Goal: Information Seeking & Learning: Learn about a topic

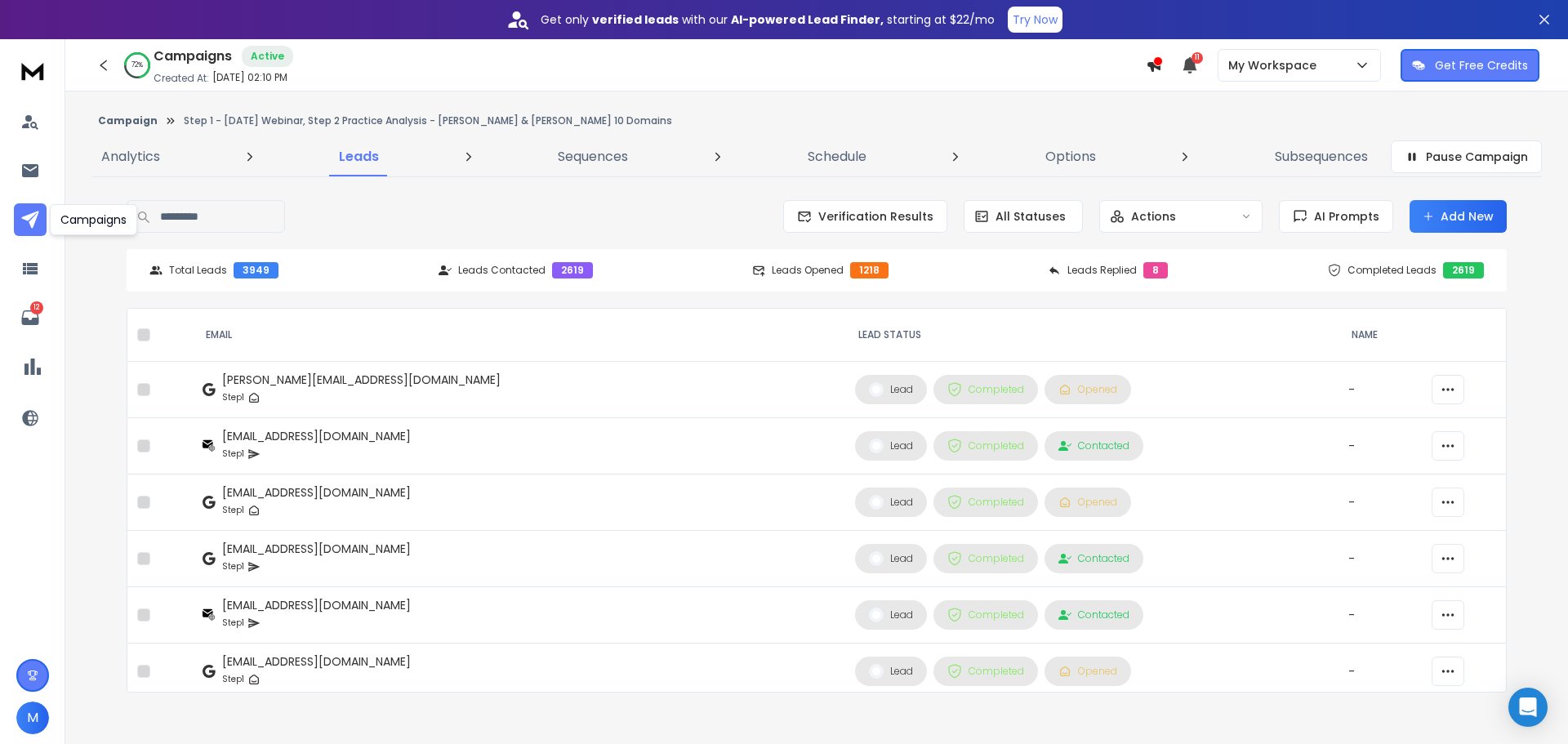
click at [25, 217] on icon at bounding box center [29, 219] width 17 height 17
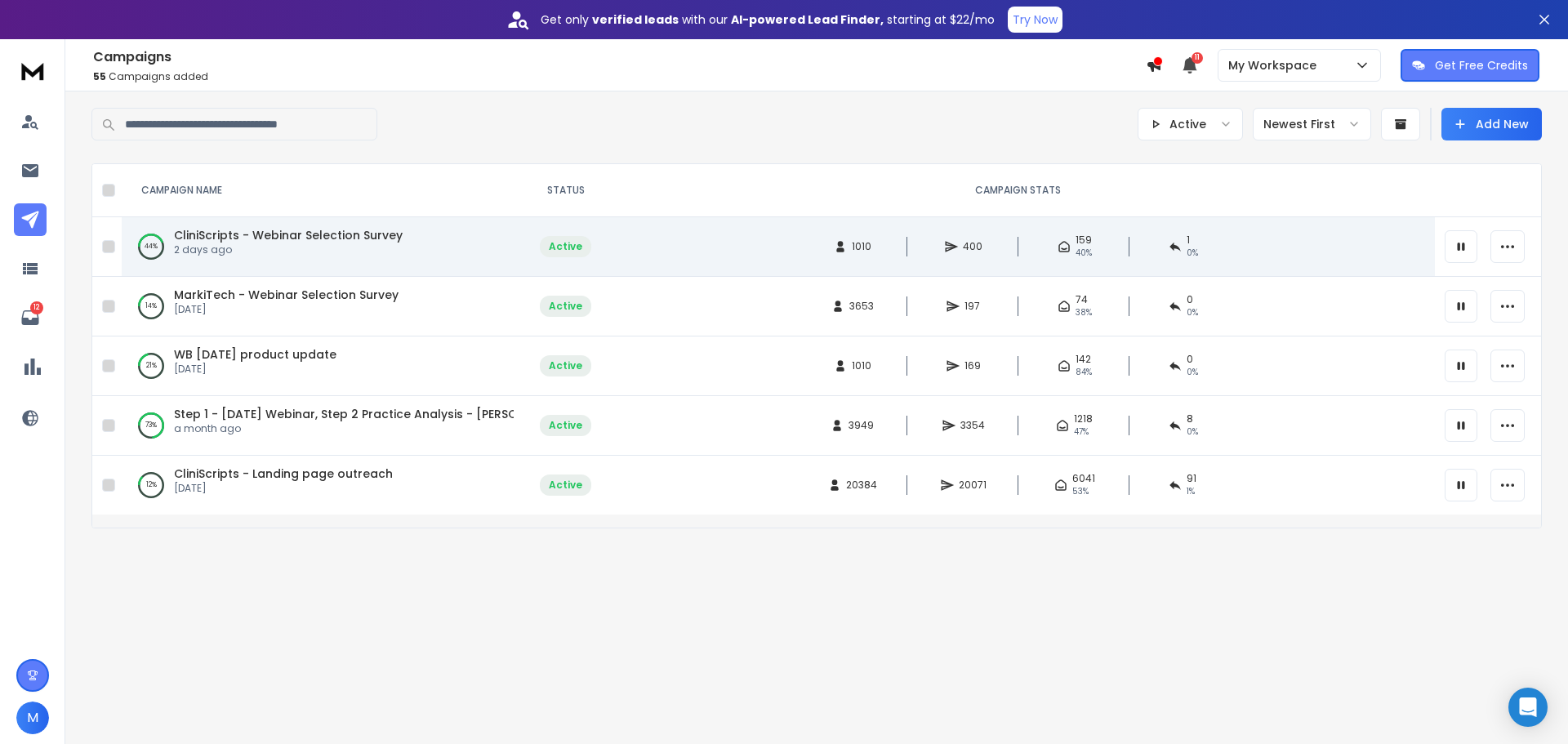
click at [407, 251] on div "44 % CliniScripts - Webinar Selection Survey [DATE]" at bounding box center [326, 247] width 375 height 39
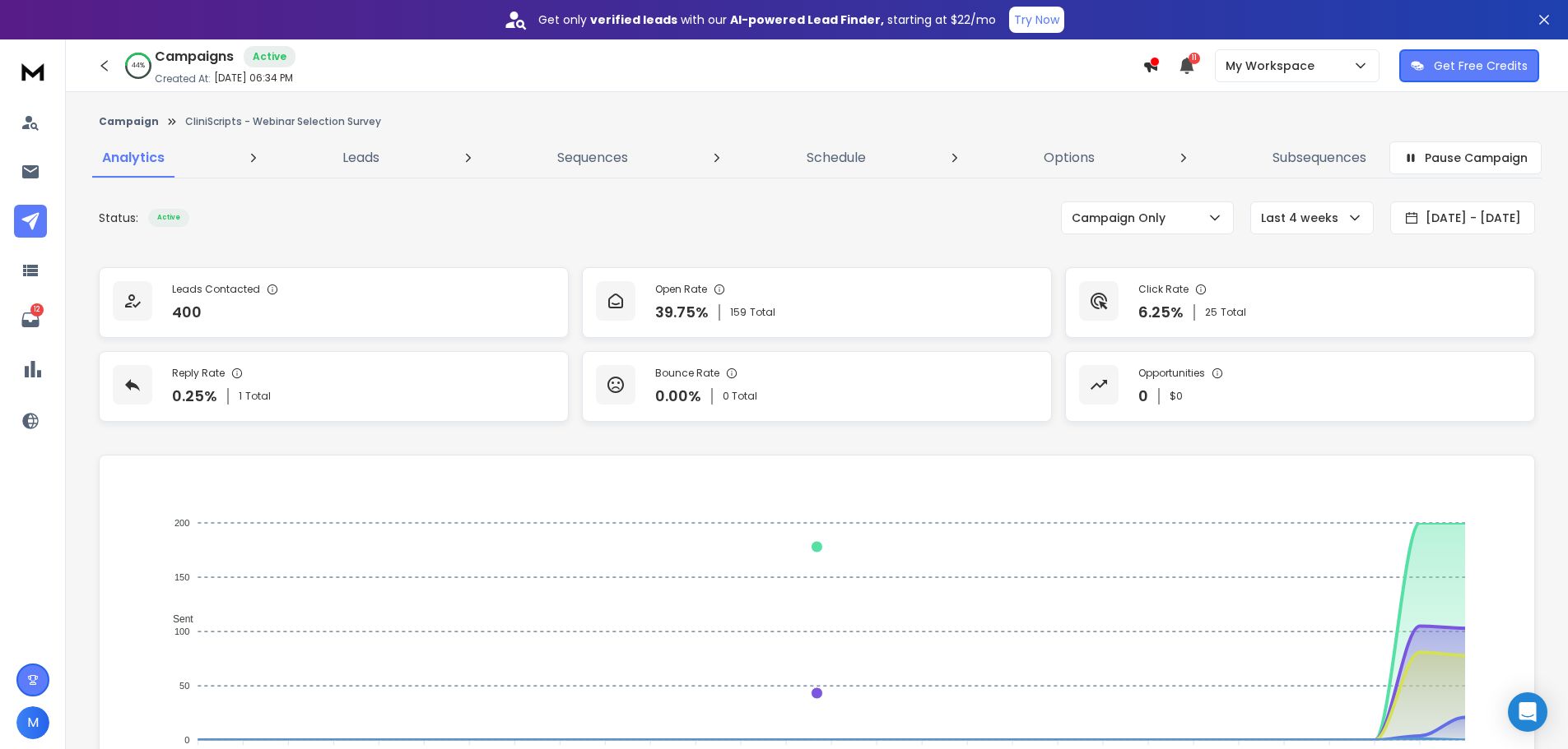
click at [203, 395] on p "0.25 %" at bounding box center [194, 397] width 45 height 23
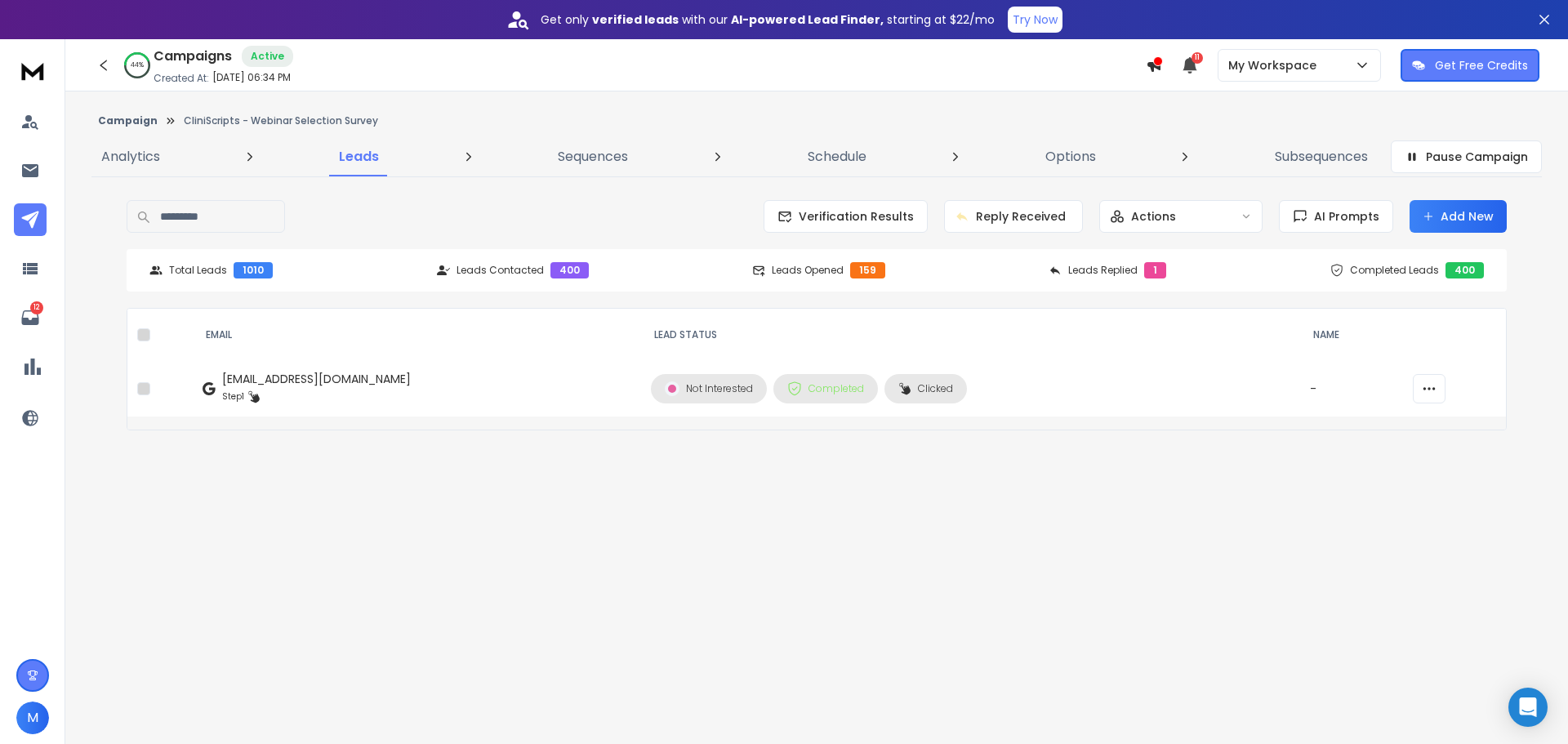
click at [274, 393] on div "Step 1" at bounding box center [317, 397] width 189 height 16
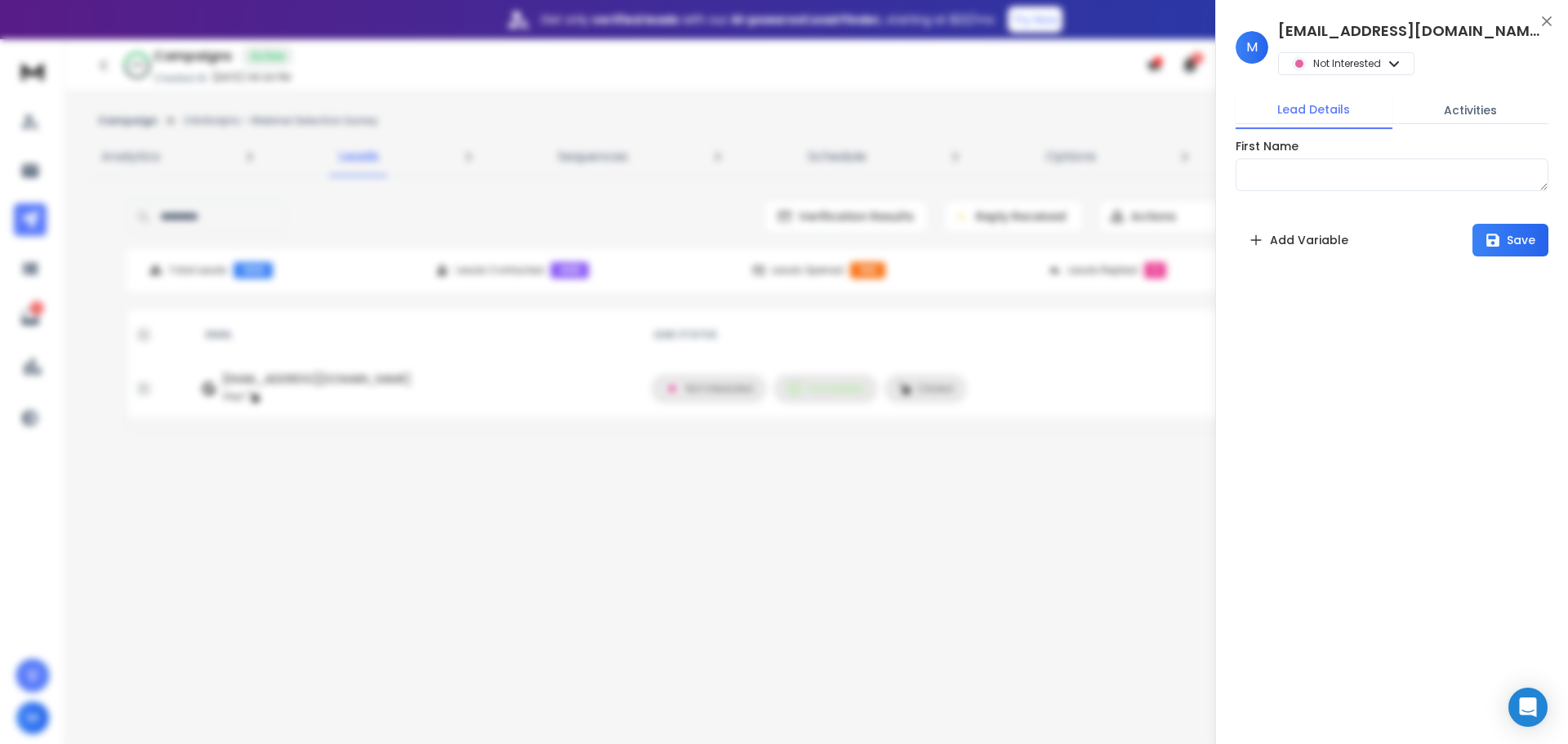
click at [1254, 29] on div "Multi Select Table Sheet M [EMAIL_ADDRESS][DOMAIN_NAME] Not Interested Lead Det…" at bounding box center [1392, 372] width 353 height 744
click at [1254, 20] on icon "button" at bounding box center [1547, 21] width 16 height 16
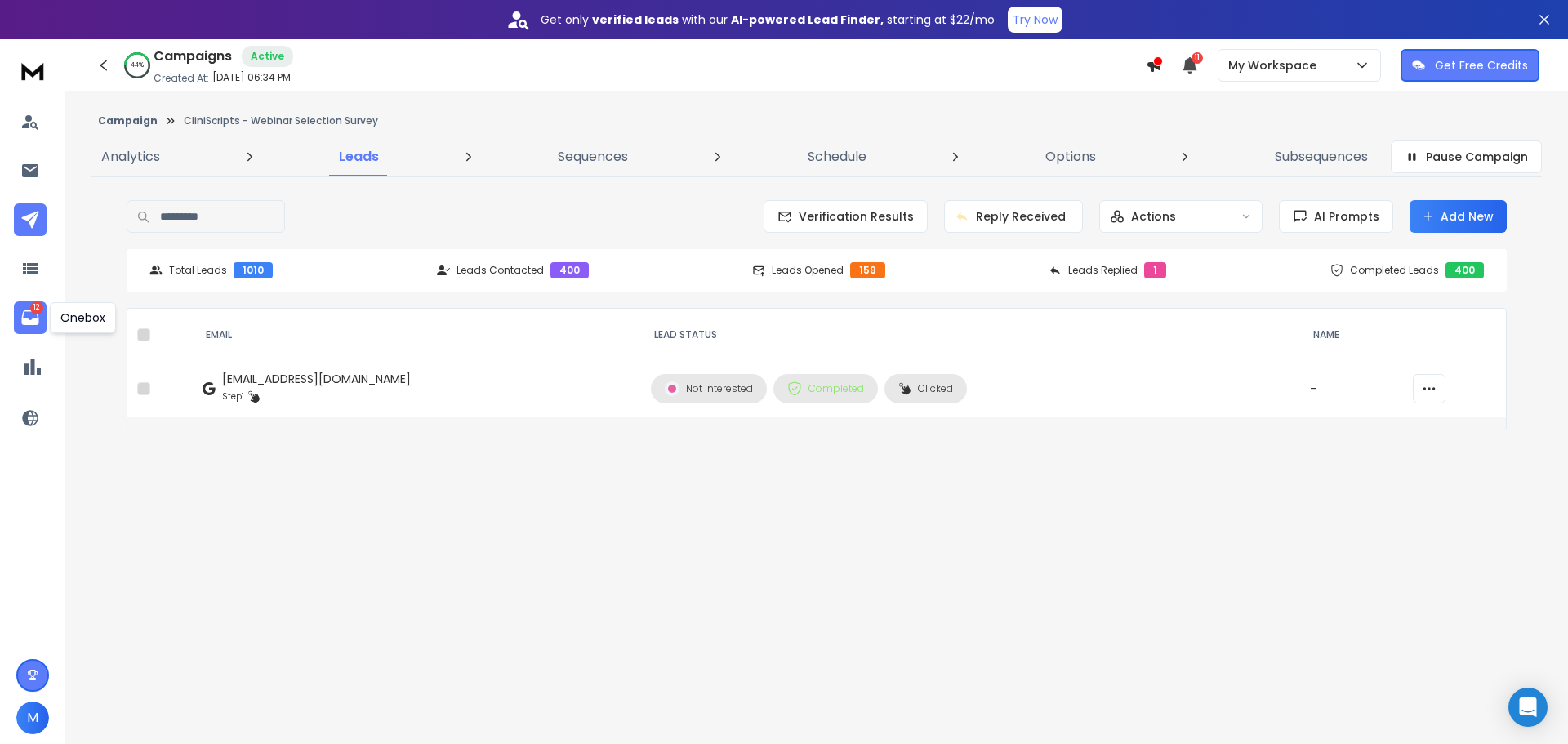
click at [31, 315] on icon at bounding box center [30, 318] width 20 height 20
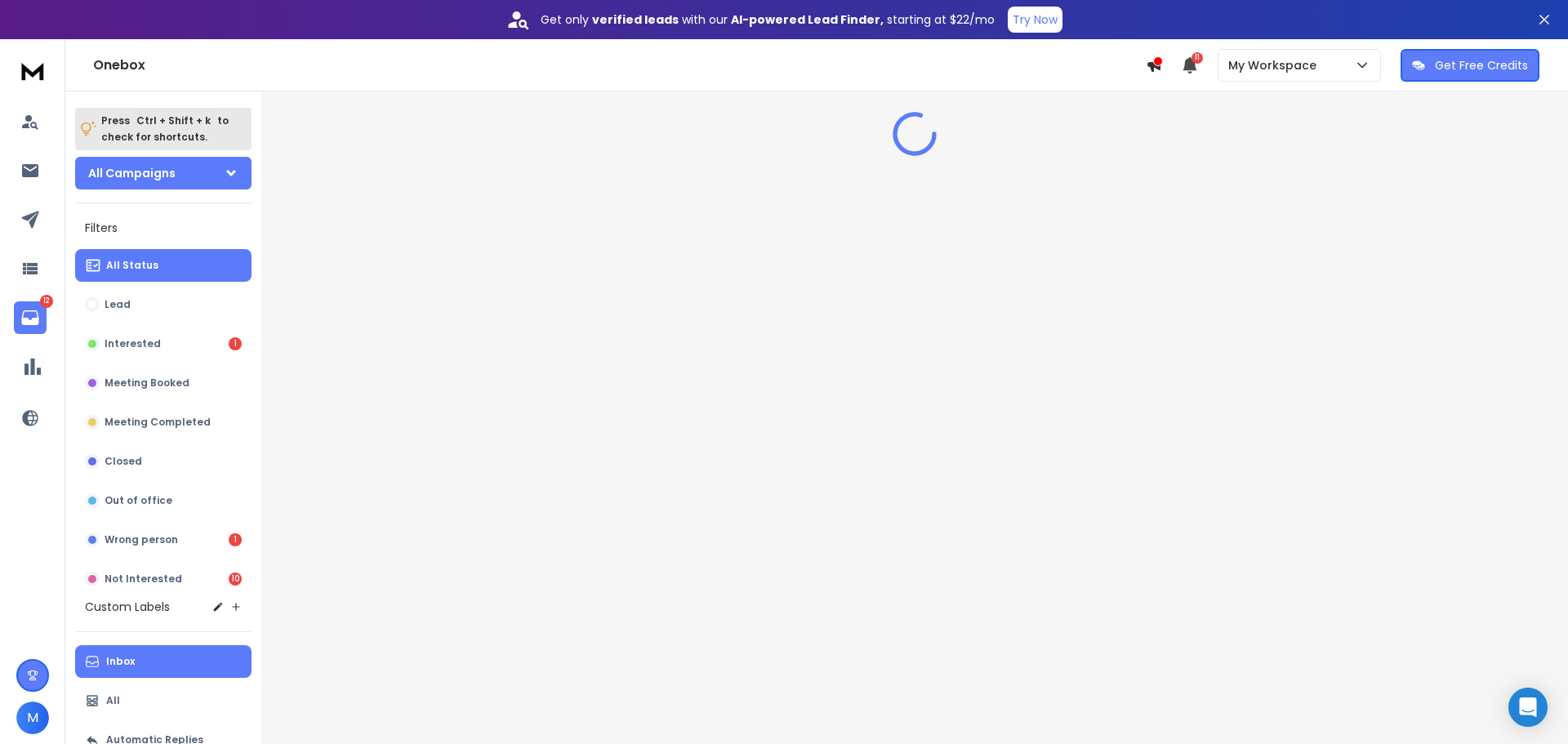
click at [194, 178] on button "All Campaigns" at bounding box center [163, 173] width 177 height 33
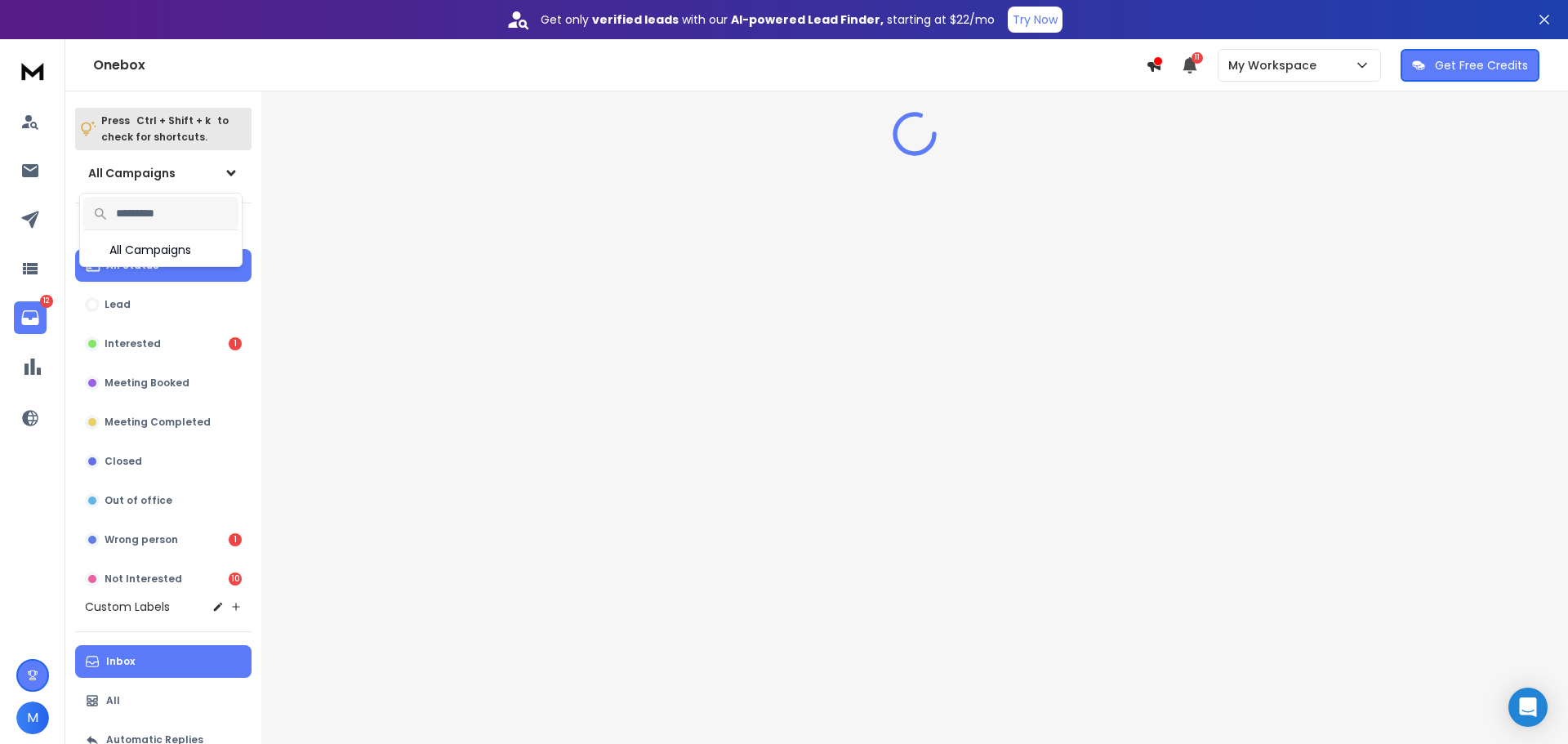
click at [184, 220] on input at bounding box center [161, 213] width 155 height 33
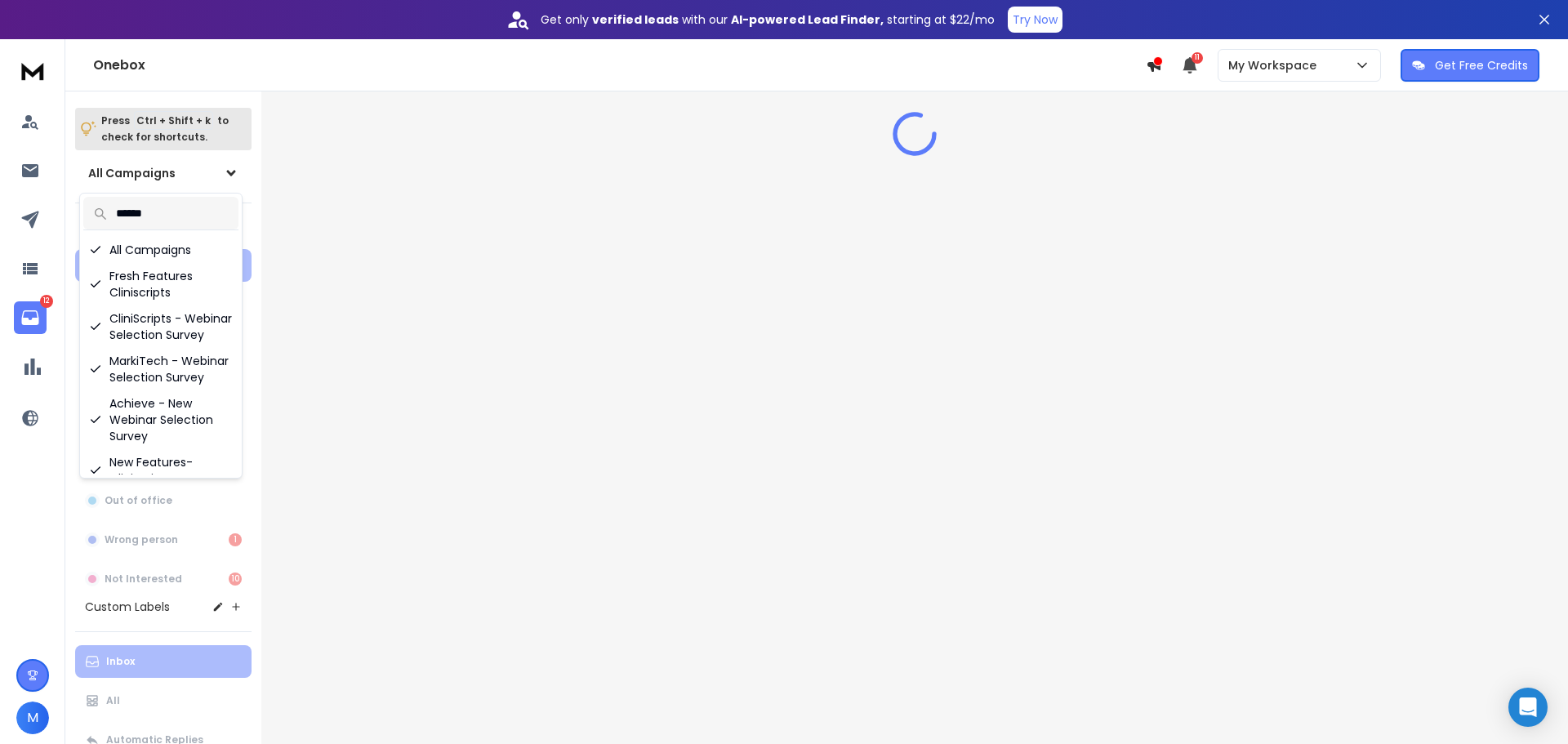
type input "******"
click at [180, 391] on div "MarkiTech - Webinar Selection Survey" at bounding box center [161, 369] width 155 height 43
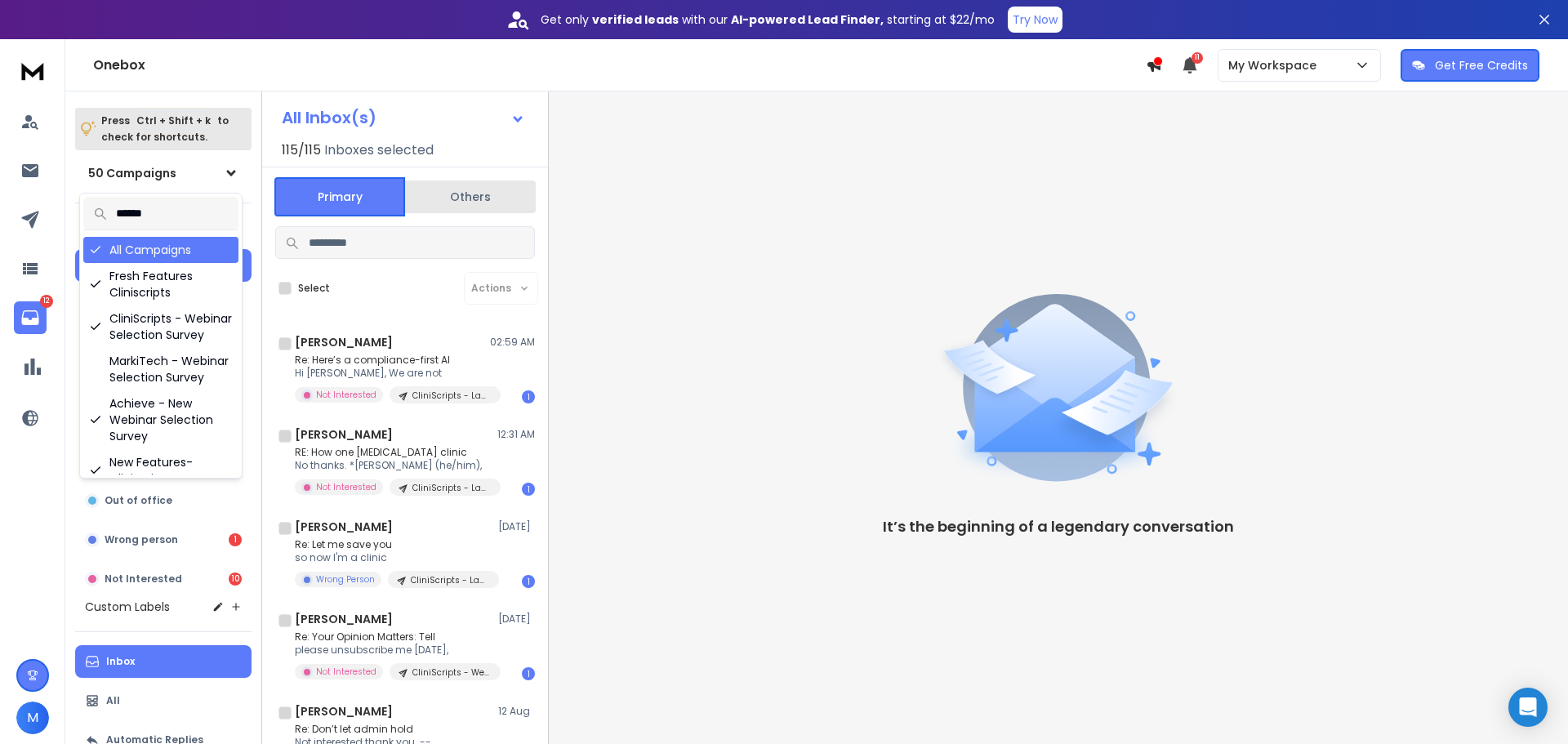
click at [150, 256] on div "All Campaigns" at bounding box center [161, 250] width 155 height 26
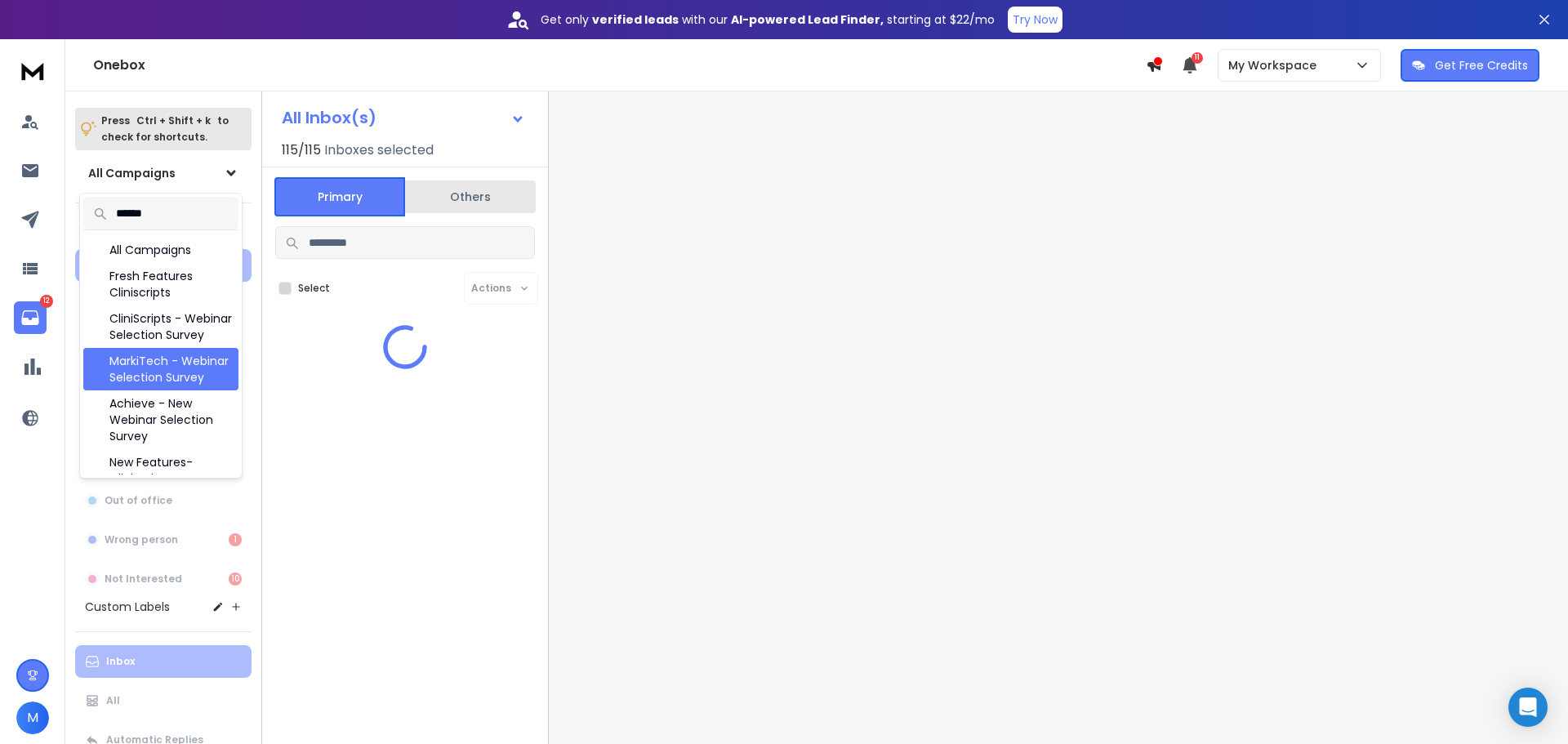
click at [162, 391] on div "MarkiTech - Webinar Selection Survey" at bounding box center [161, 369] width 155 height 43
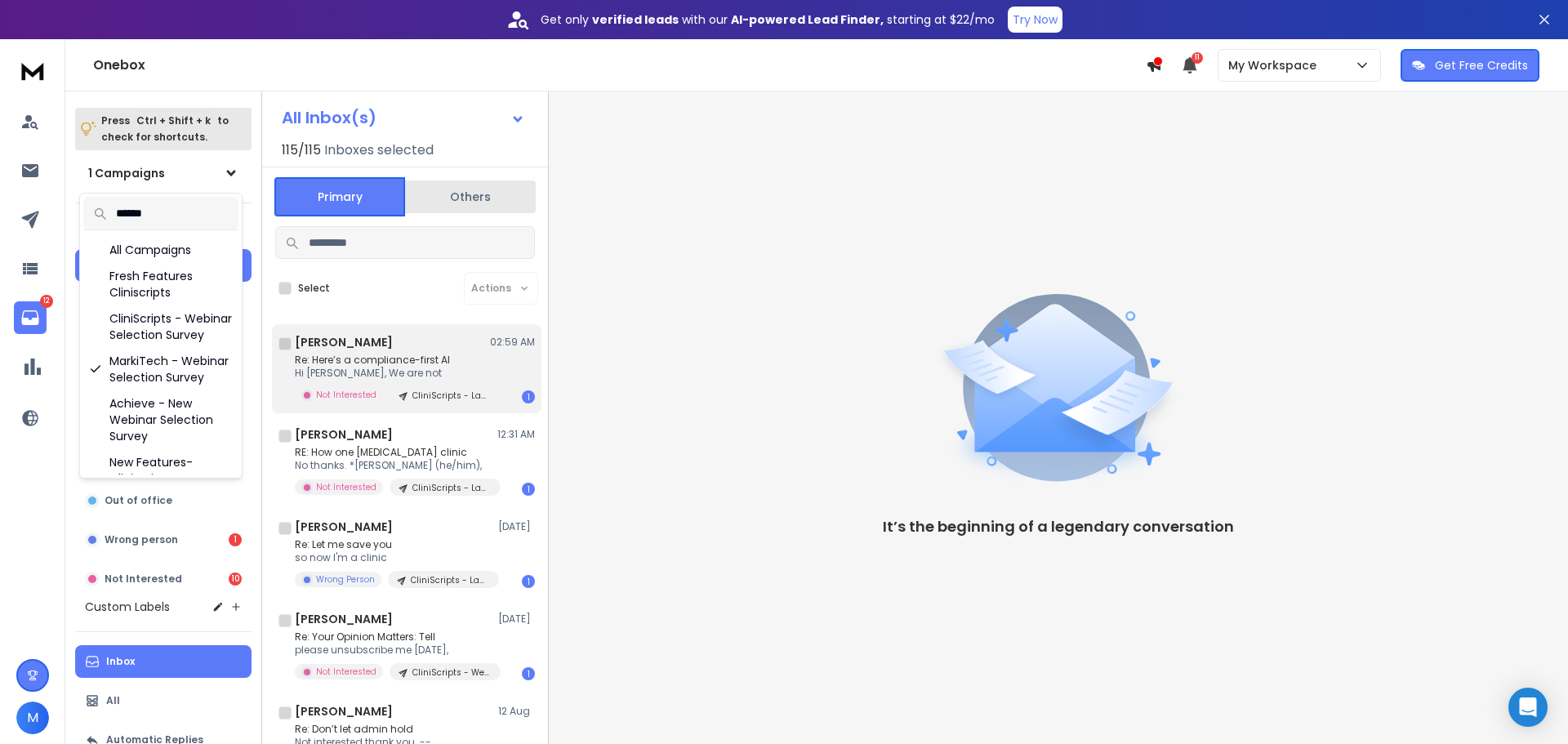
click at [425, 373] on p "Hi [PERSON_NAME], We are not" at bounding box center [393, 373] width 196 height 13
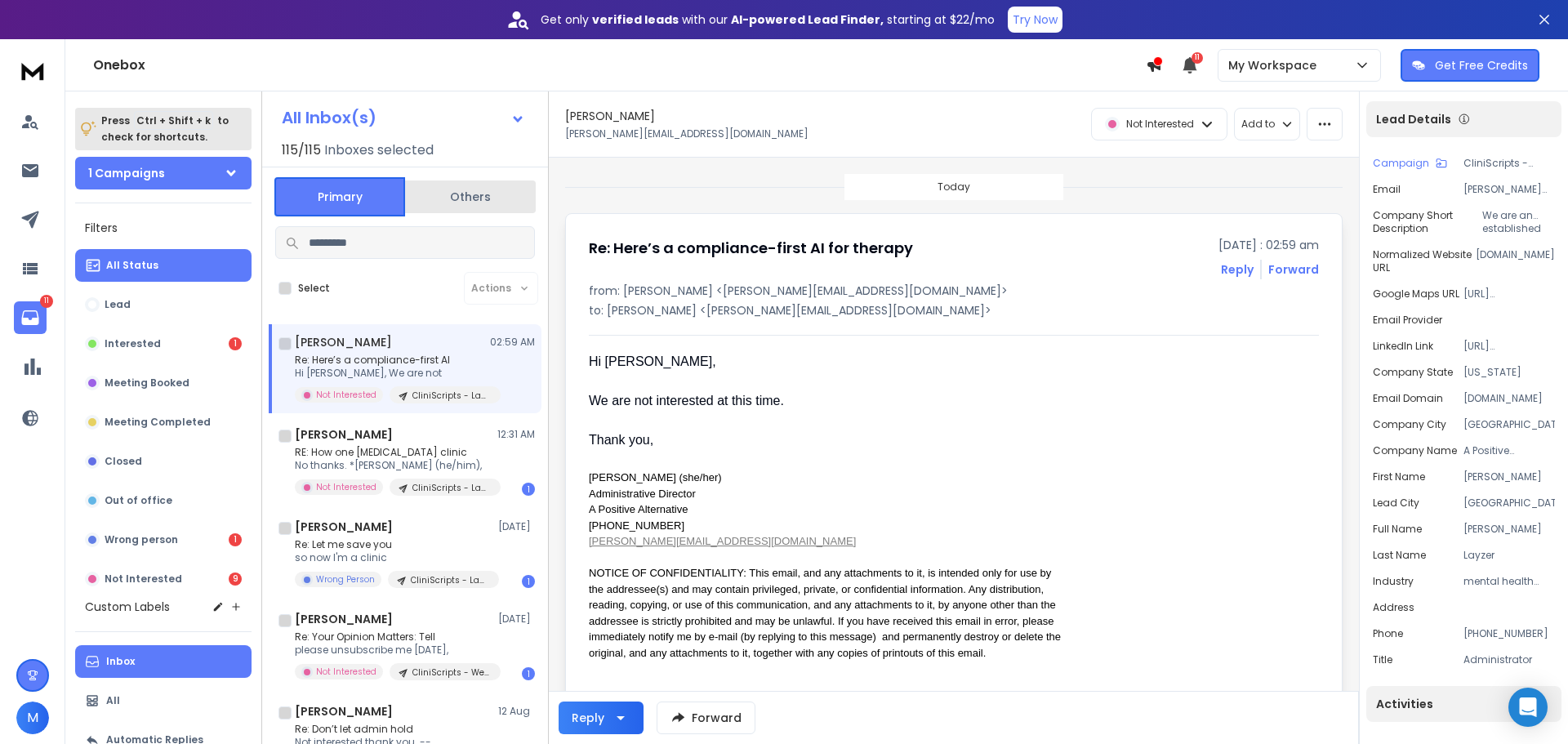
click at [208, 161] on button "1 Campaigns" at bounding box center [163, 173] width 177 height 33
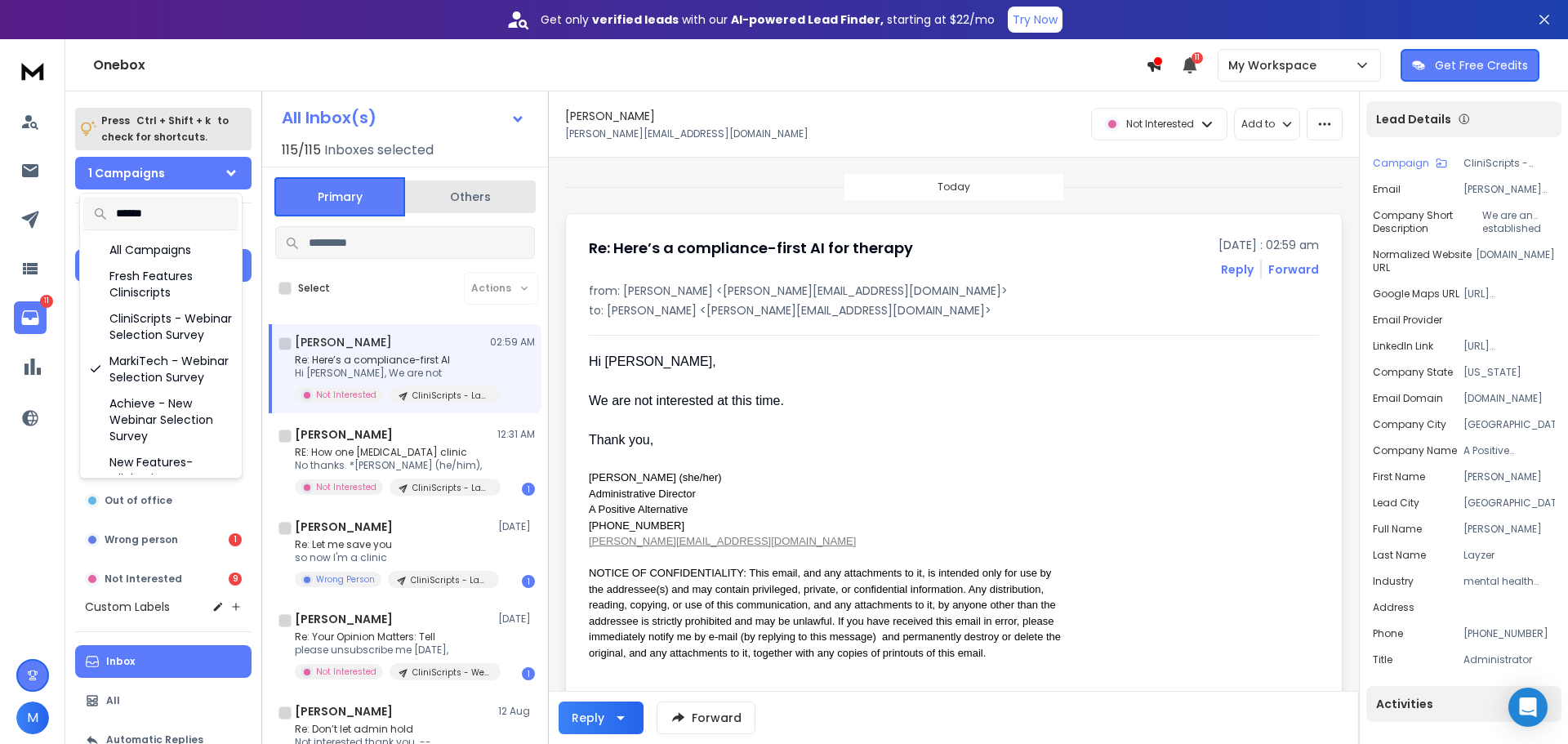
click at [236, 181] on button "1 Campaigns" at bounding box center [163, 173] width 177 height 33
click at [455, 193] on button "Others" at bounding box center [470, 197] width 131 height 36
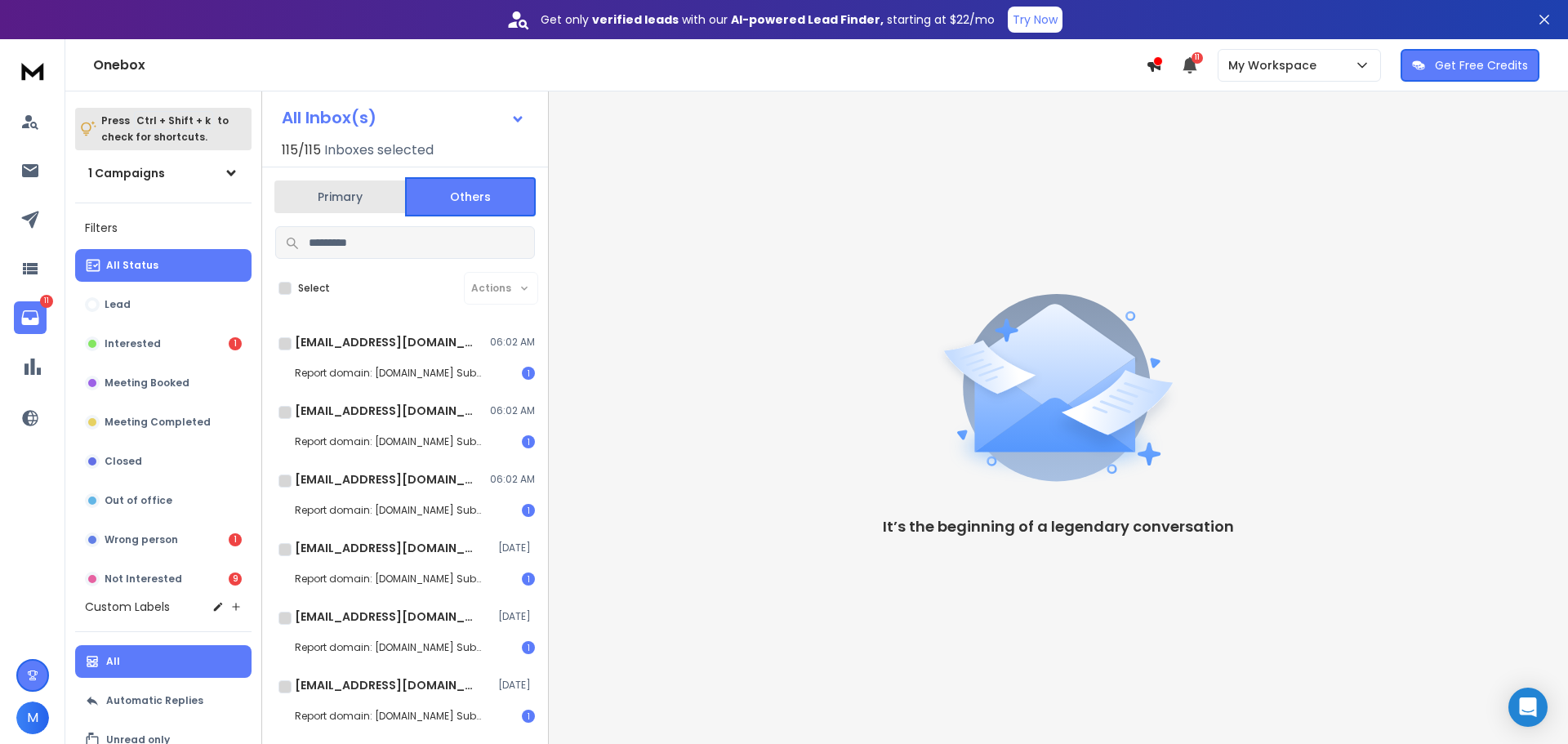
click at [148, 566] on button "All" at bounding box center [163, 661] width 177 height 33
click at [127, 566] on button "All" at bounding box center [163, 661] width 177 height 33
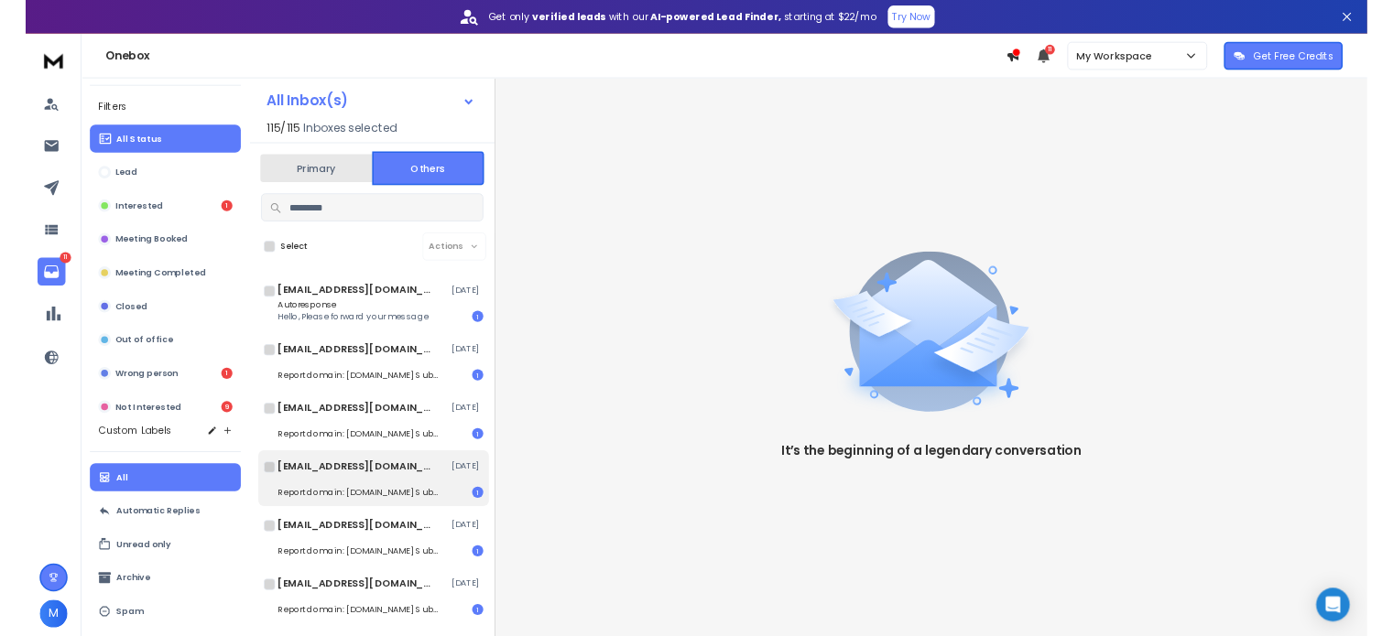
scroll to position [4029, 0]
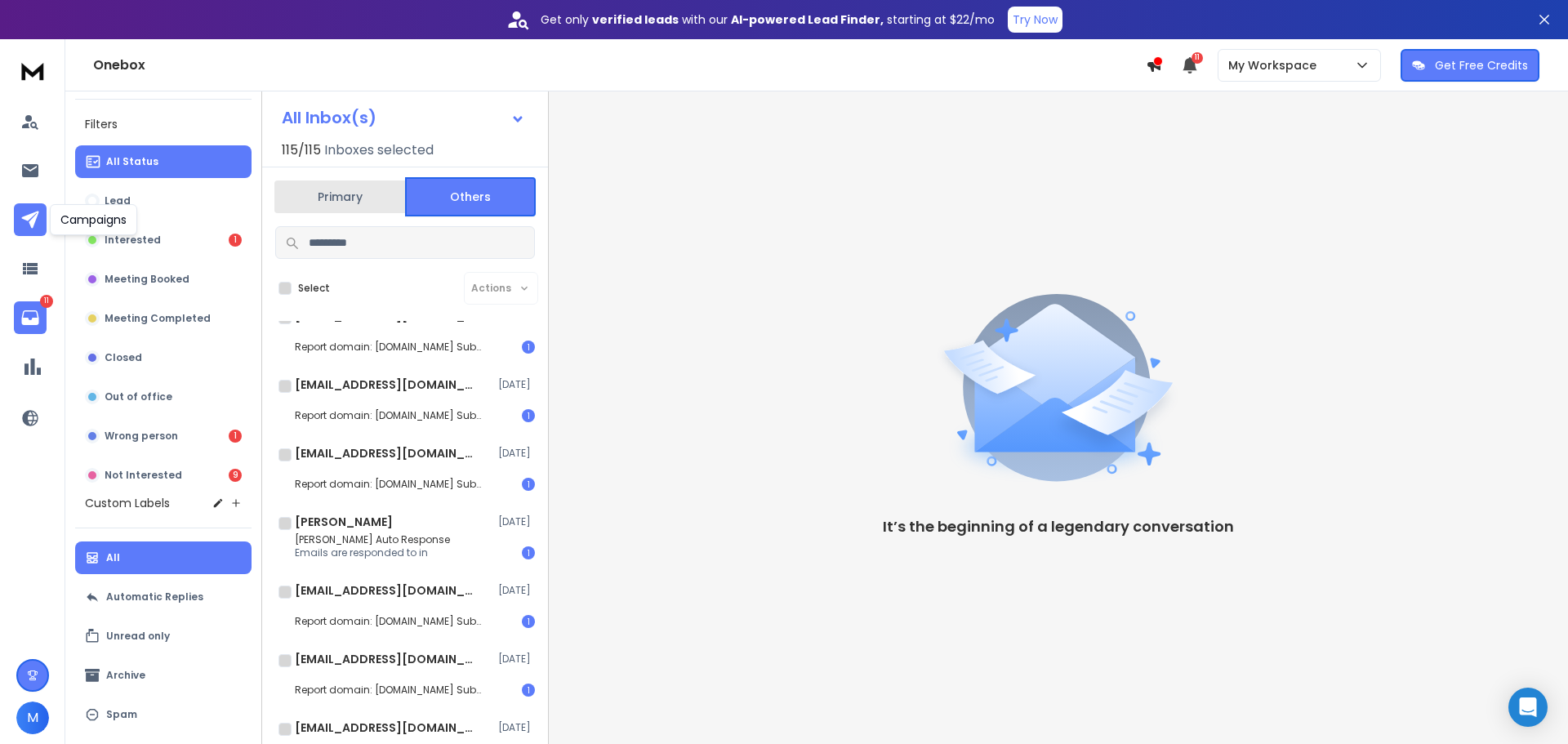
click at [40, 210] on link at bounding box center [30, 219] width 33 height 33
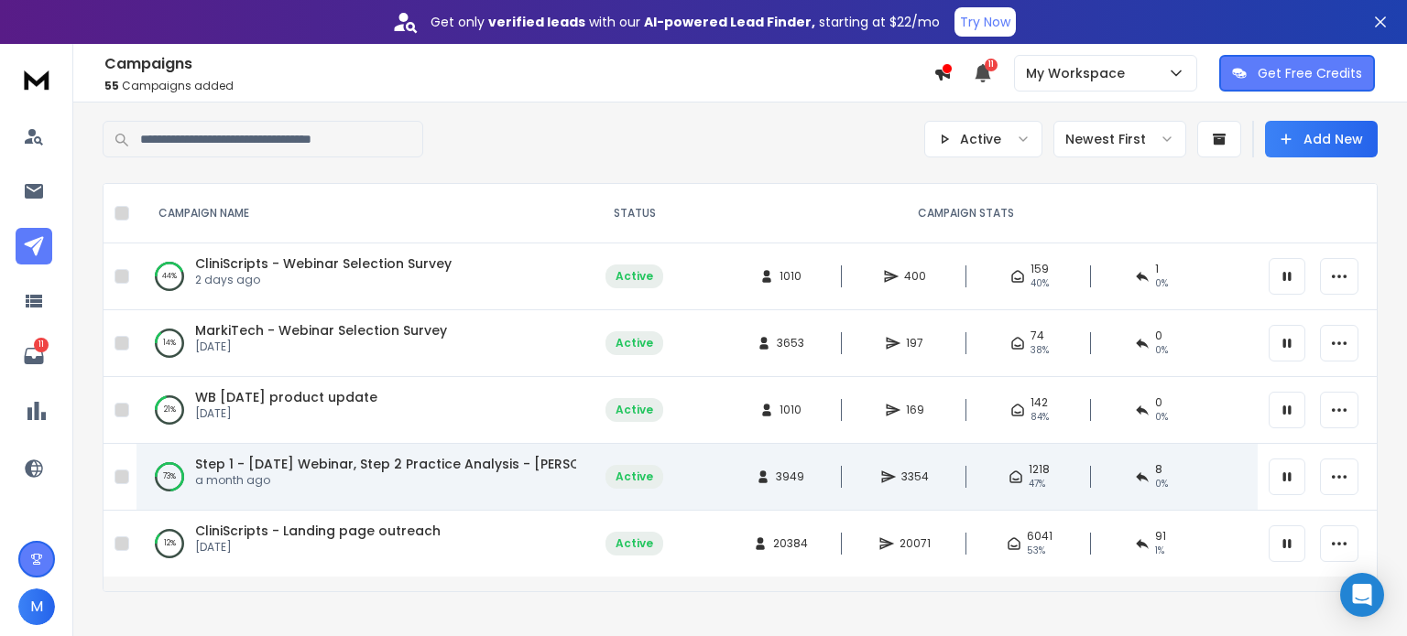
click at [490, 479] on p "a month ago" at bounding box center [385, 480] width 381 height 15
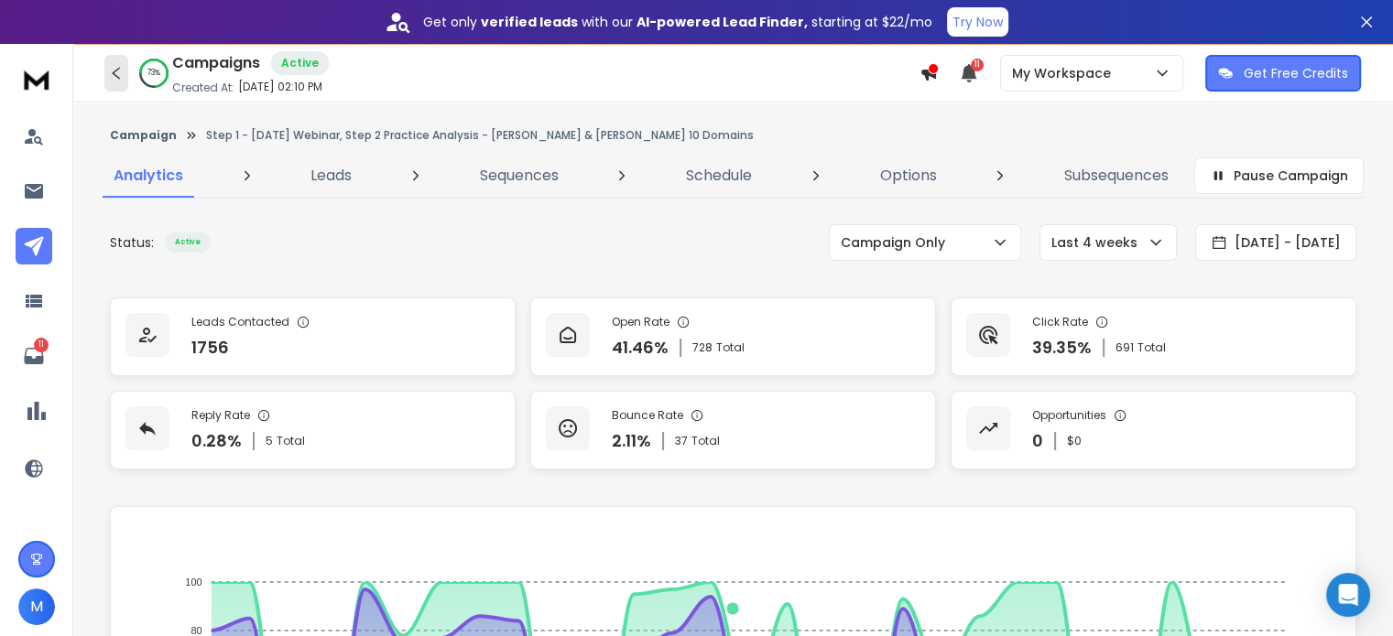
click at [125, 72] on button at bounding box center [116, 73] width 24 height 37
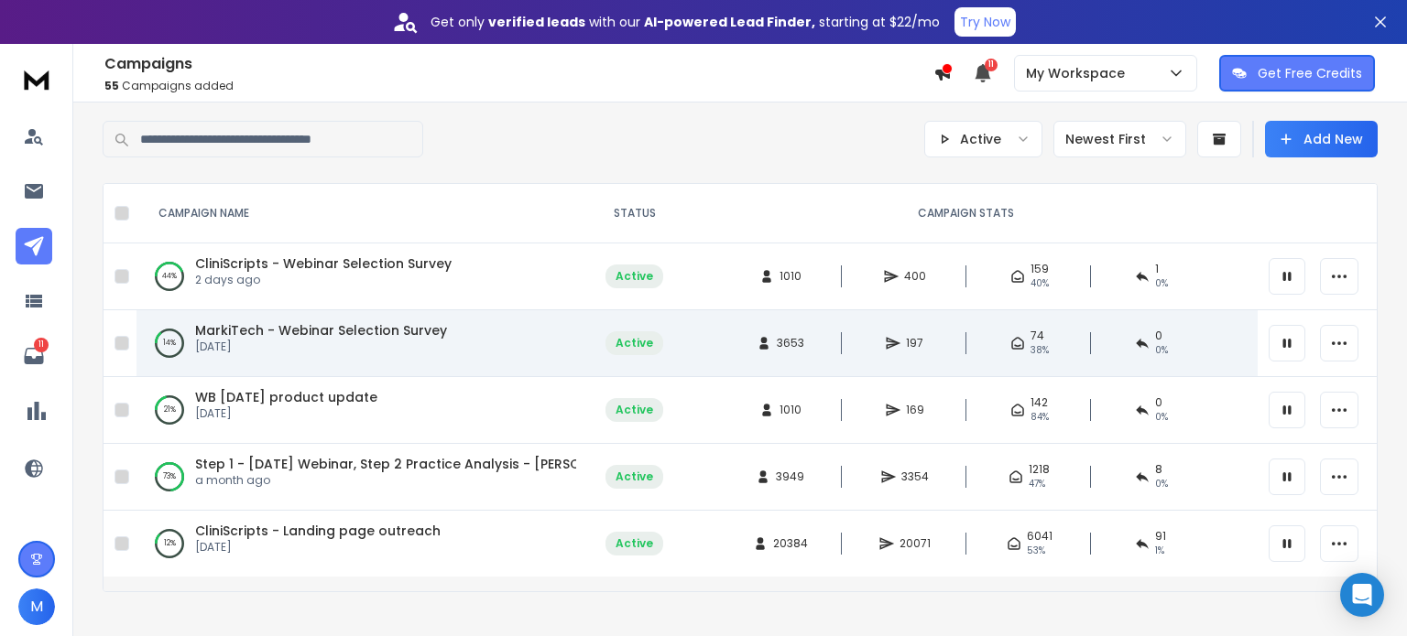
click at [316, 340] on p "[DATE]" at bounding box center [321, 347] width 252 height 15
